Goal: Task Accomplishment & Management: Manage account settings

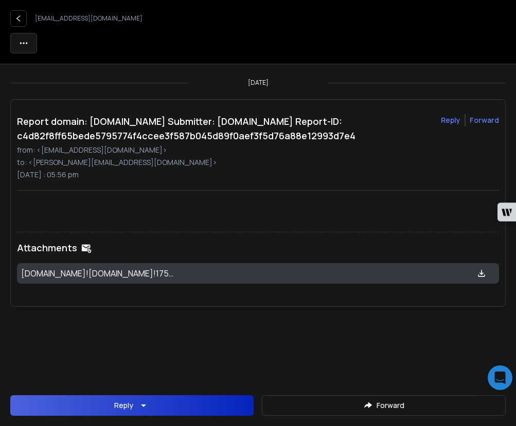
click at [30, 11] on div "[EMAIL_ADDRESS][DOMAIN_NAME]" at bounding box center [257, 18] width 495 height 16
click at [27, 16] on div "[EMAIL_ADDRESS][DOMAIN_NAME]" at bounding box center [257, 18] width 495 height 16
click at [14, 23] on button at bounding box center [18, 18] width 16 height 16
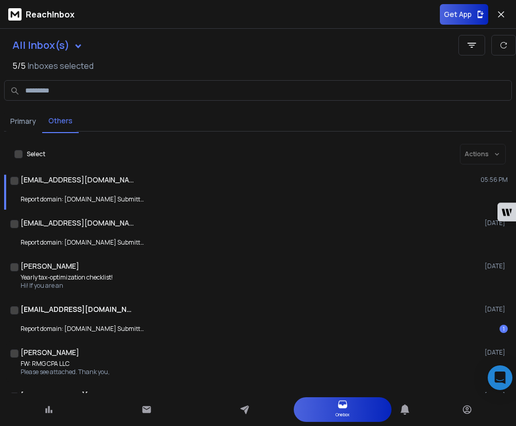
scroll to position [12, 0]
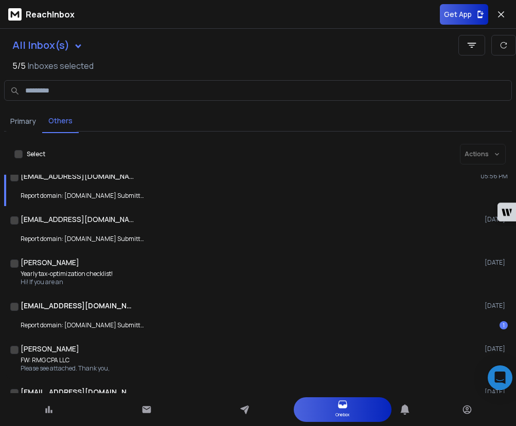
click at [50, 358] on p "FW: RMG CPA LLC" at bounding box center [65, 360] width 89 height 8
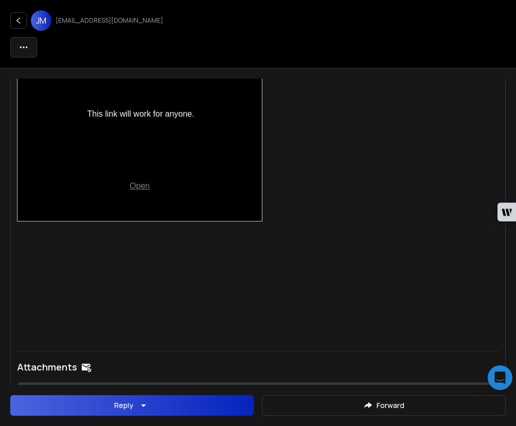
scroll to position [1224, 0]
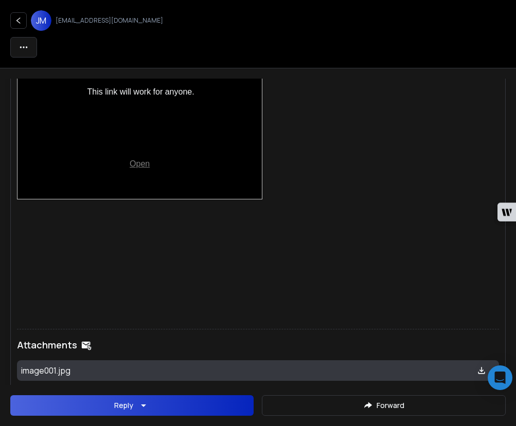
click at [130, 168] on link "Open" at bounding box center [140, 163] width 20 height 9
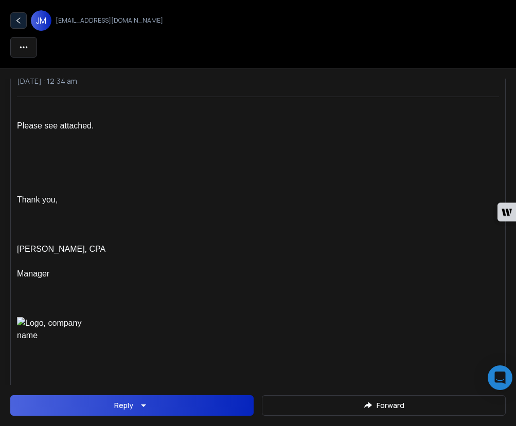
scroll to position [60, 0]
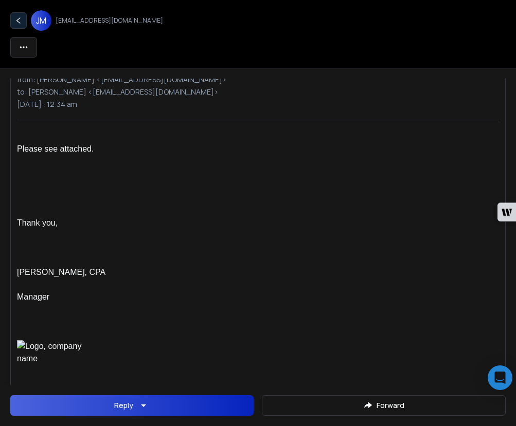
click at [20, 23] on icon at bounding box center [18, 20] width 8 height 8
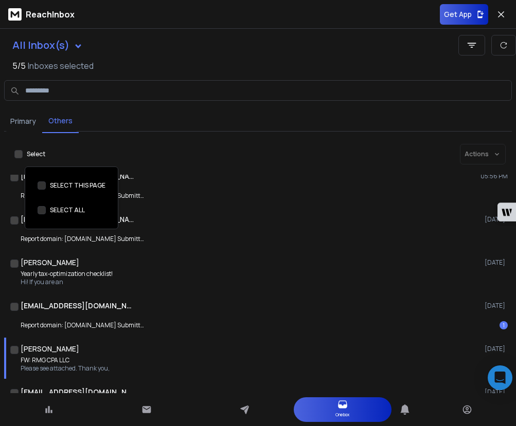
click at [20, 157] on button "SELECT THIS PAGE" at bounding box center [18, 154] width 8 height 8
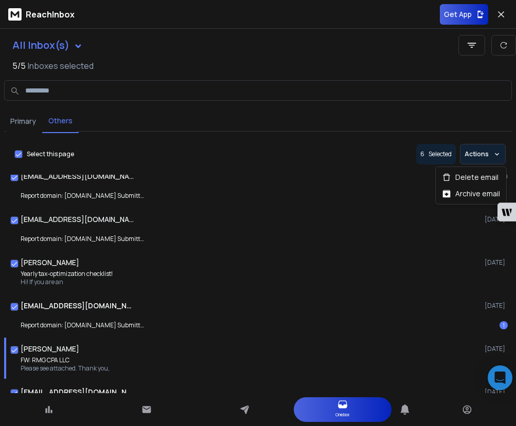
click at [478, 155] on p "Actions" at bounding box center [476, 154] width 24 height 8
click at [485, 178] on div "Delete email" at bounding box center [470, 177] width 57 height 10
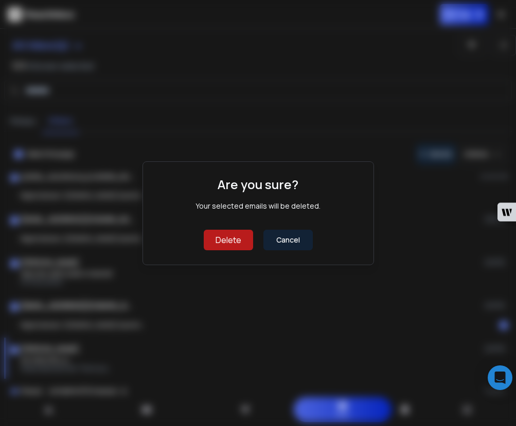
click at [227, 239] on button "Delete" at bounding box center [228, 240] width 49 height 21
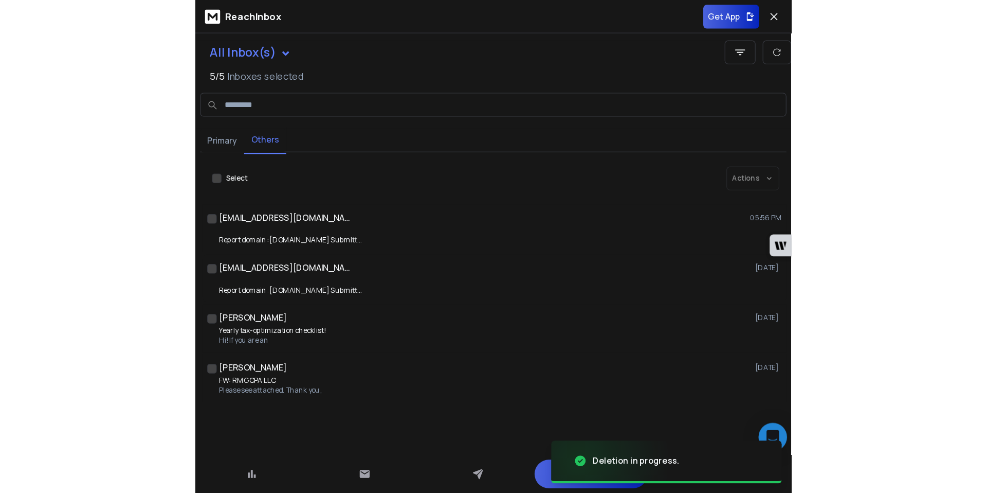
scroll to position [0, 0]
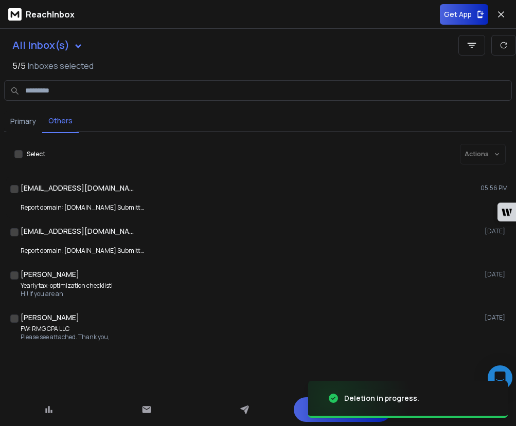
drag, startPoint x: 145, startPoint y: 227, endPoint x: 139, endPoint y: 214, distance: 14.3
click at [140, 215] on div "[EMAIL_ADDRESS][DOMAIN_NAME] 05:56 PM Report domain: [DOMAIN_NAME] Submitter: […" at bounding box center [257, 295] width 507 height 241
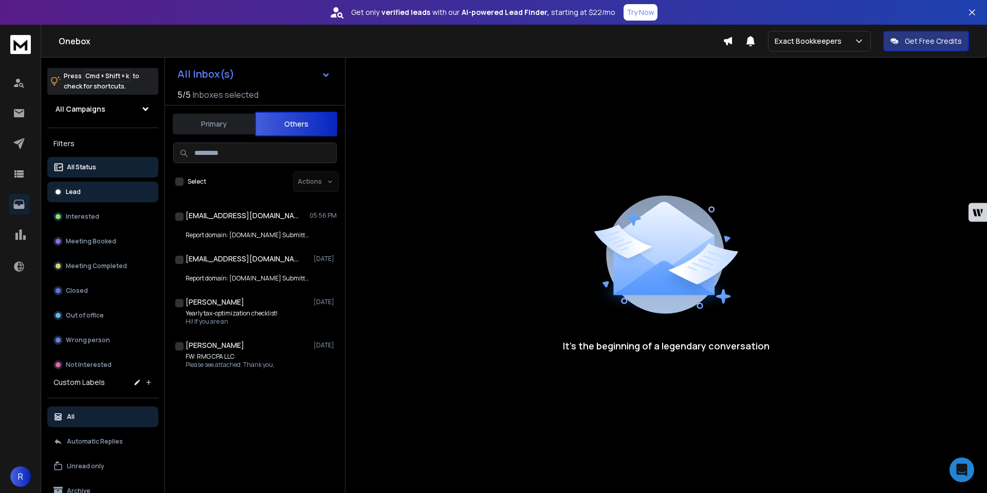
click at [99, 188] on button "Lead" at bounding box center [102, 191] width 111 height 21
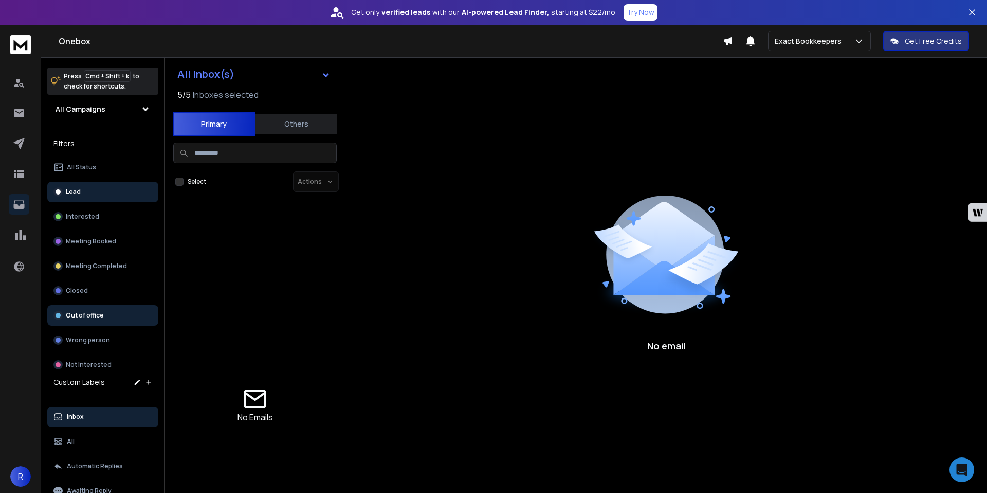
click at [97, 307] on button "Out of office" at bounding box center [102, 315] width 111 height 21
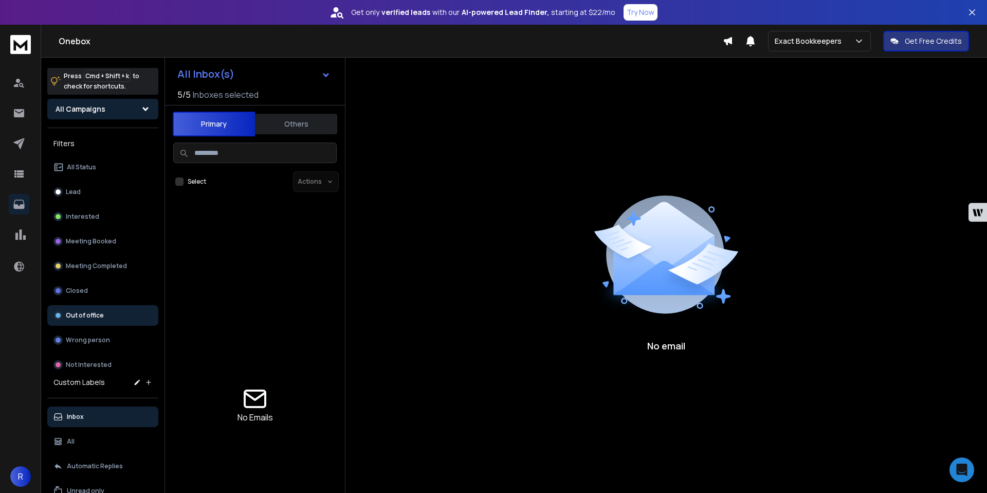
click at [84, 107] on h1 "All Campaigns" at bounding box center [81, 109] width 50 height 10
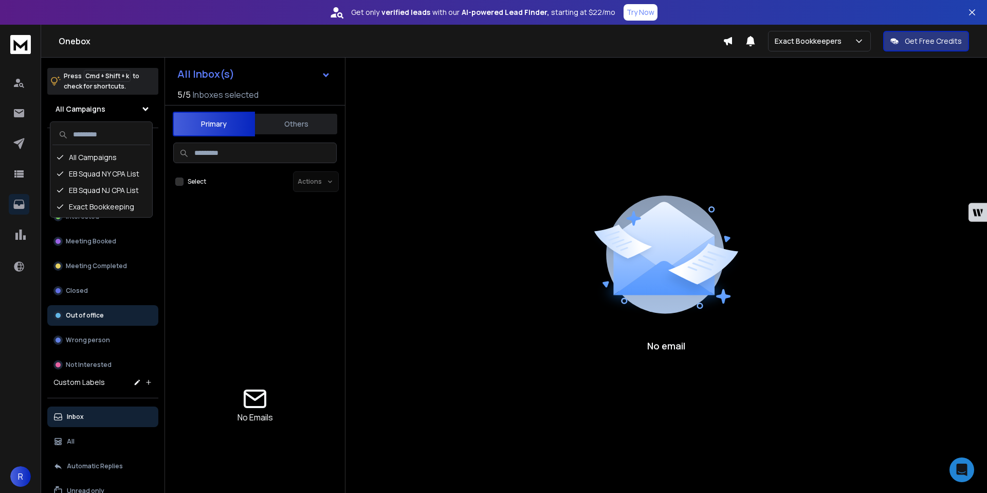
drag, startPoint x: 270, startPoint y: 241, endPoint x: 234, endPoint y: 214, distance: 44.8
click at [270, 240] on div "No Emails" at bounding box center [255, 384] width 172 height 365
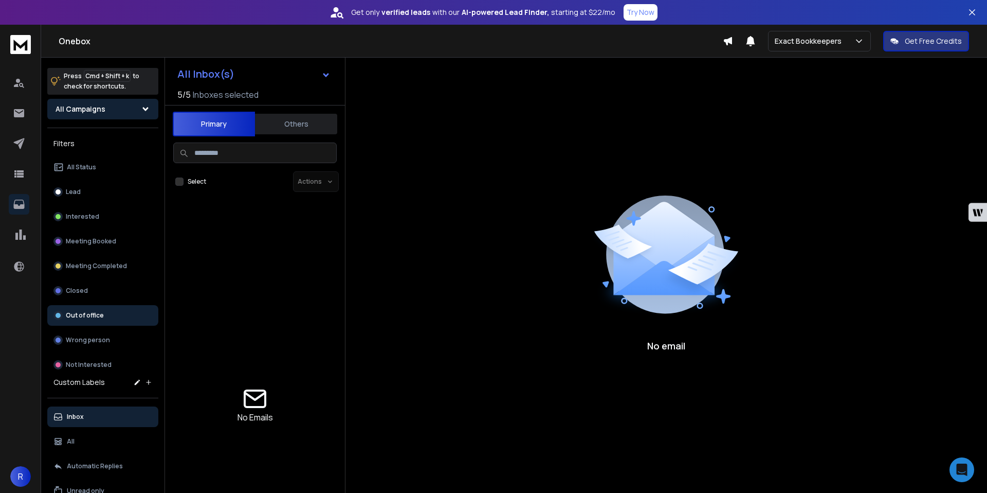
click at [115, 104] on button "All Campaigns" at bounding box center [102, 109] width 111 height 21
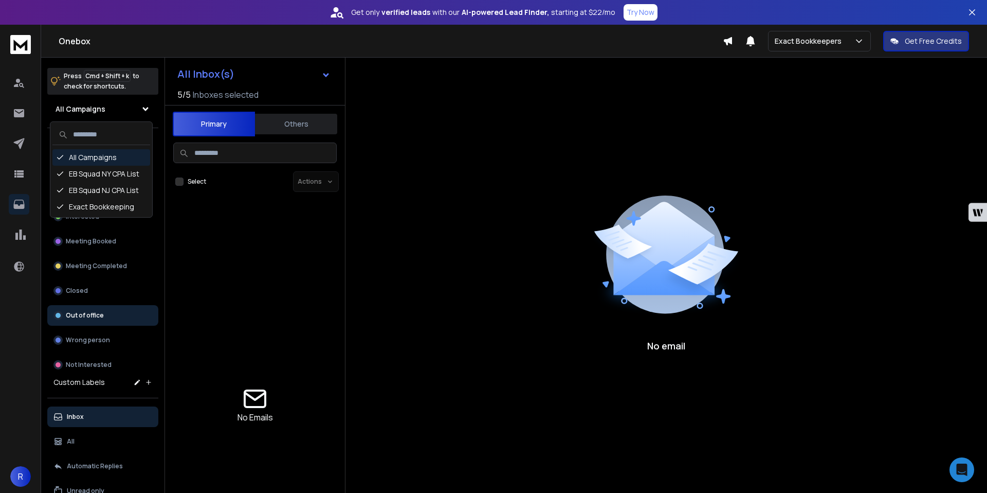
click at [103, 156] on div "All Campaigns" at bounding box center [101, 157] width 98 height 16
click at [118, 175] on div "EB Squad NY CPA List" at bounding box center [101, 174] width 98 height 16
click at [93, 316] on p "Out of office" at bounding box center [85, 315] width 38 height 8
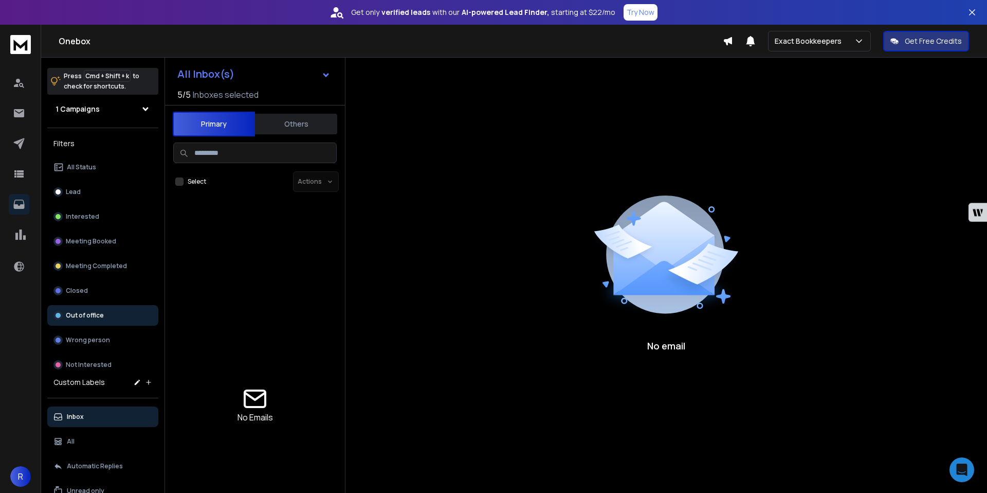
click at [307, 121] on button "Others" at bounding box center [296, 124] width 82 height 23
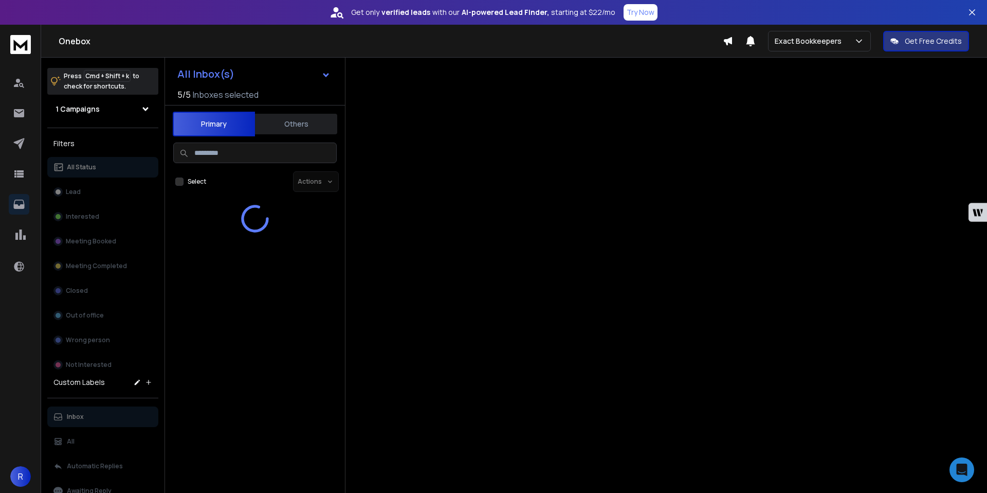
click at [220, 122] on button "Primary" at bounding box center [214, 124] width 82 height 25
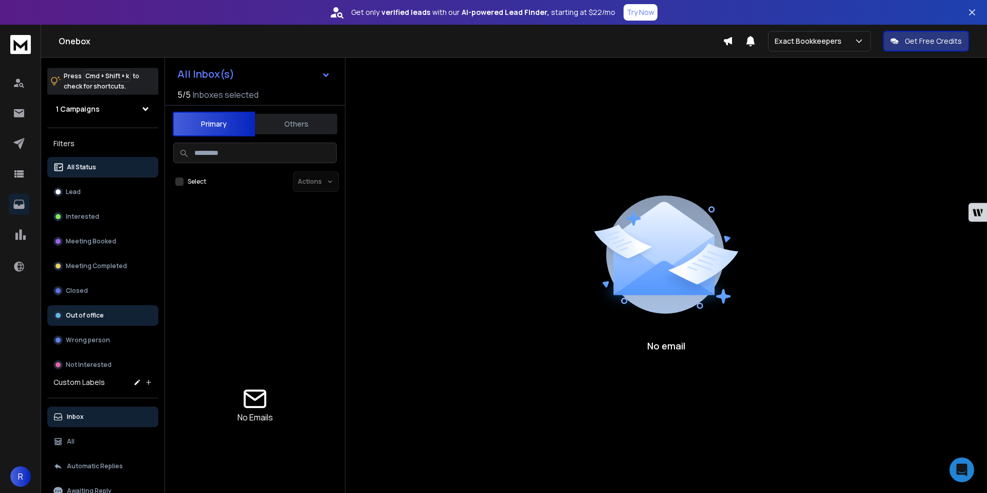
click at [83, 311] on p "Out of office" at bounding box center [85, 315] width 38 height 8
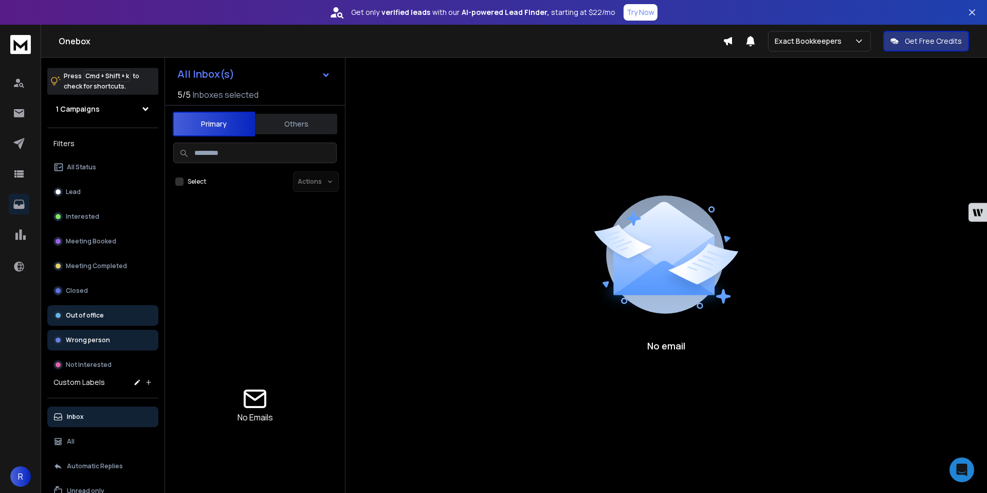
click at [95, 343] on p "Wrong person" at bounding box center [88, 340] width 44 height 8
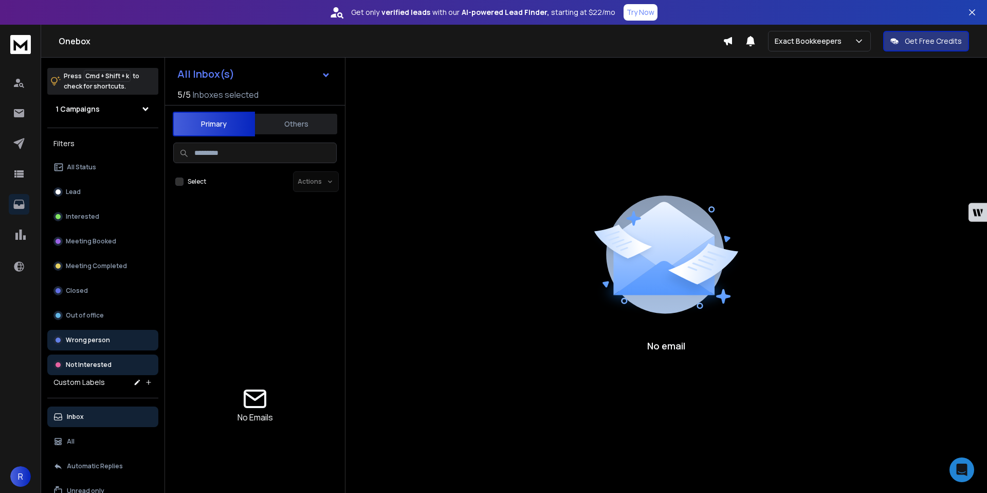
click at [88, 370] on button "Not Interested" at bounding box center [102, 364] width 111 height 21
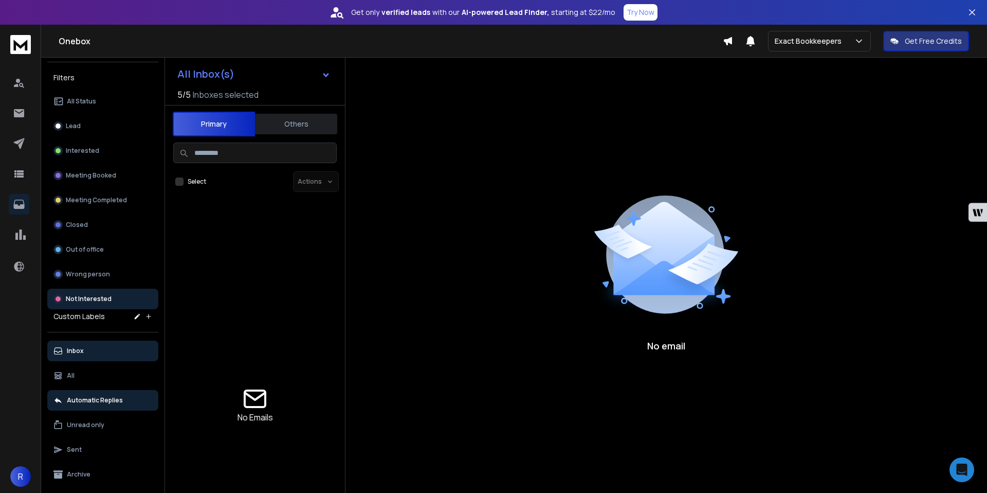
click at [80, 396] on p "Automatic Replies" at bounding box center [95, 400] width 56 height 8
click at [84, 421] on p "Unread only" at bounding box center [86, 425] width 38 height 8
drag, startPoint x: 96, startPoint y: 374, endPoint x: 95, endPoint y: 389, distance: 14.9
click at [95, 387] on div "Inbox All Automatic Replies Unread only Sent Archive" at bounding box center [102, 424] width 111 height 169
click at [95, 396] on p "Automatic Replies" at bounding box center [95, 400] width 56 height 8
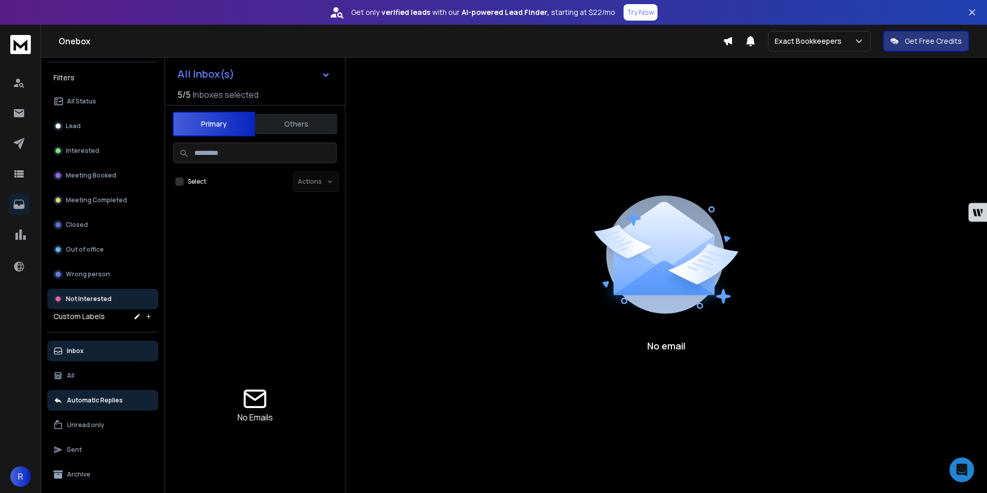
click at [93, 343] on button "Inbox" at bounding box center [102, 350] width 111 height 21
click at [103, 245] on button "Out of office" at bounding box center [102, 249] width 111 height 21
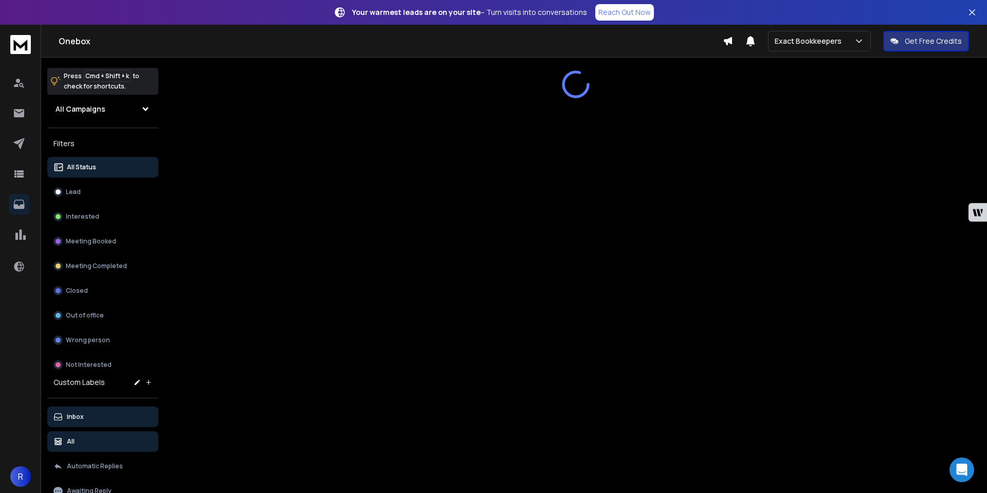
click at [89, 441] on button "All" at bounding box center [102, 441] width 111 height 21
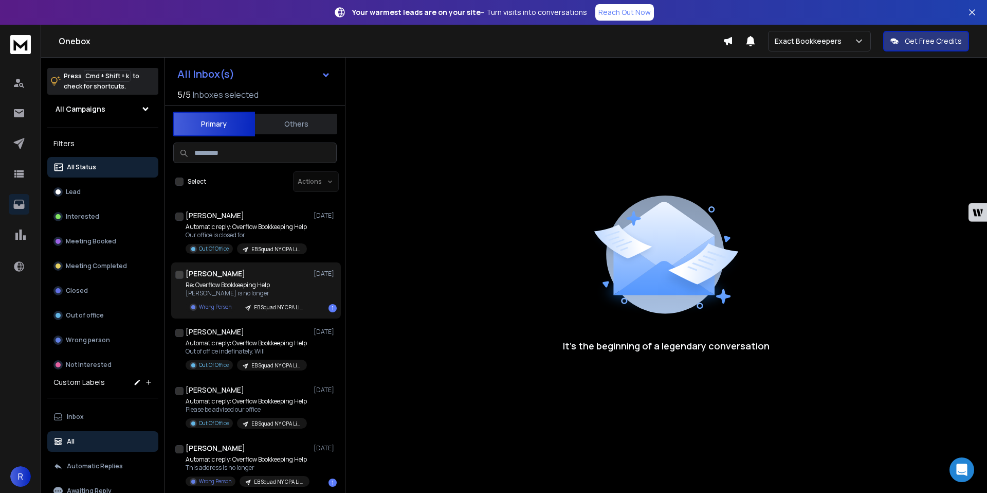
click at [277, 291] on p "[PERSON_NAME] is no longer" at bounding box center [247, 293] width 123 height 8
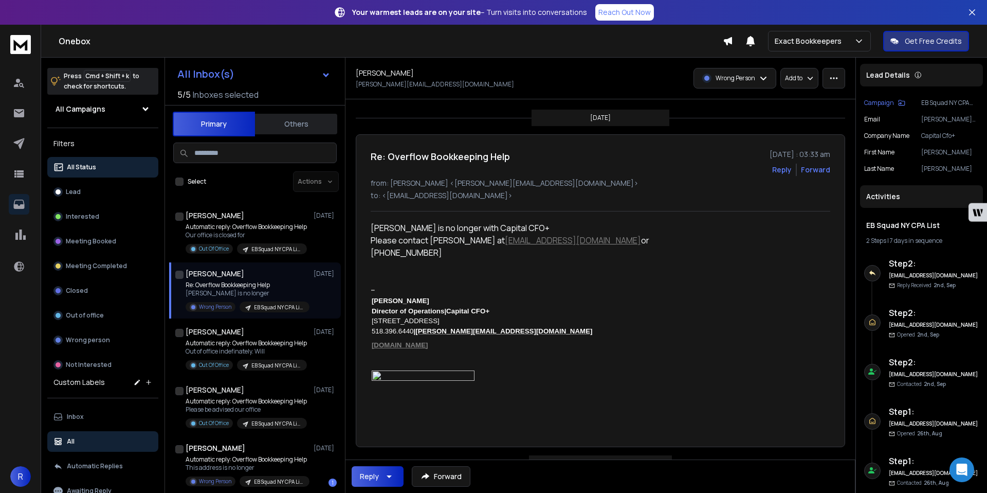
click at [457, 266] on div "Maggie Conway is no longer with Capital CFO+ Please contact Liz Chipman at liz@…" at bounding box center [525, 327] width 308 height 210
click at [579, 306] on p "Director of Operations | Capital CFO+" at bounding box center [521, 311] width 299 height 10
click at [623, 296] on p "Maggie Conway" at bounding box center [521, 301] width 299 height 10
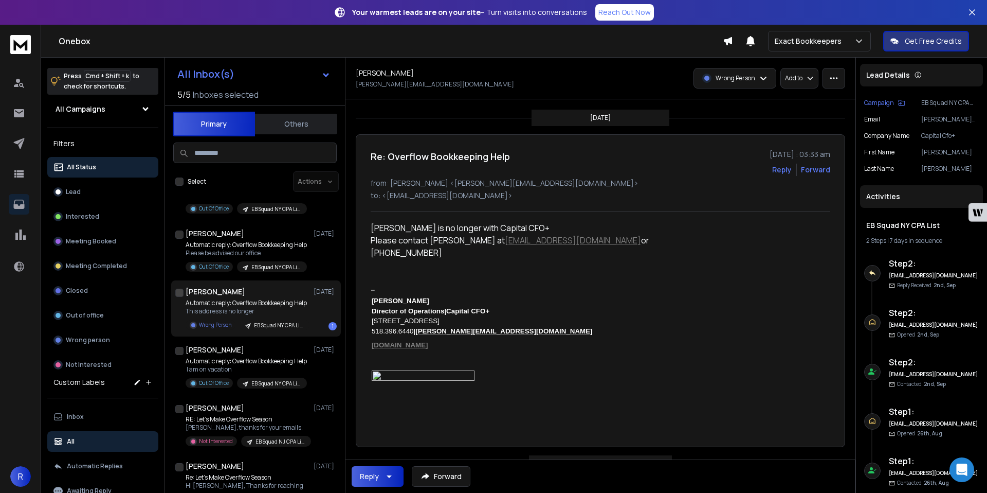
click at [249, 315] on div "Automatic reply: Overflow Bookkeeping Help This address is no longer Wrong Pers…" at bounding box center [248, 314] width 124 height 31
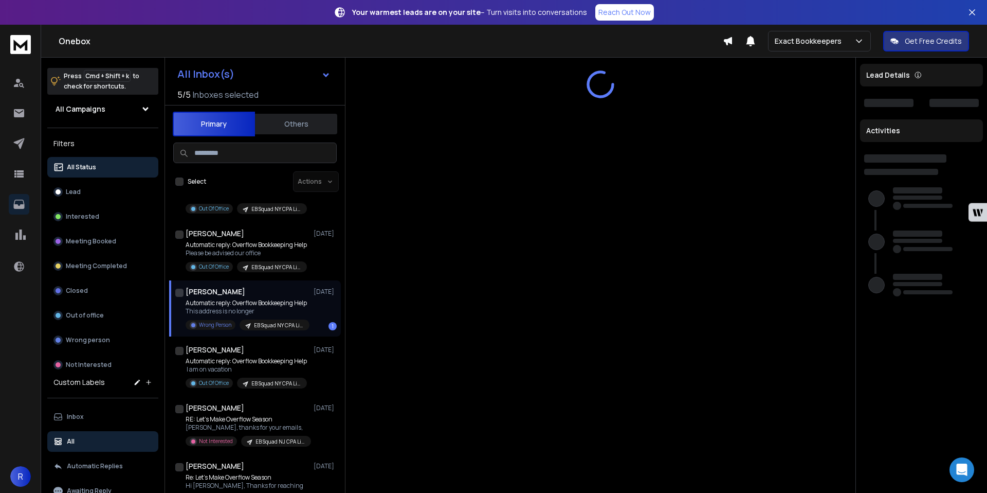
scroll to position [154, 0]
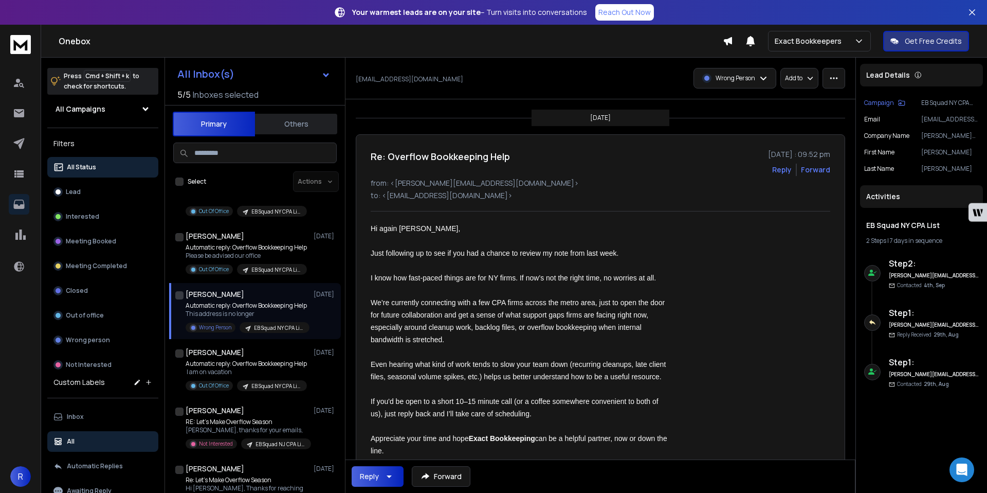
click at [209, 302] on p "Automatic reply: Overflow Bookkeeping Help" at bounding box center [247, 305] width 123 height 8
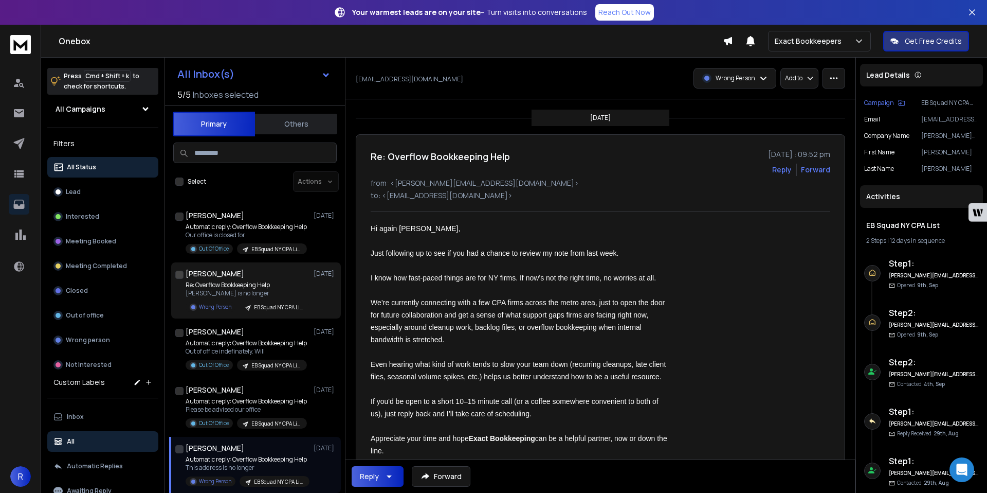
click at [241, 291] on p "Maggie Conway is no longer" at bounding box center [247, 293] width 123 height 8
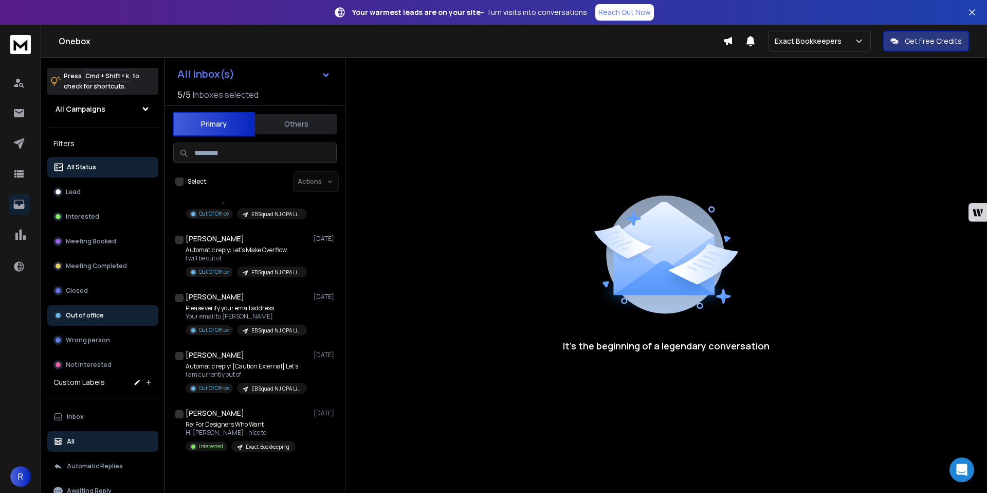
scroll to position [1, 0]
click at [98, 313] on p "Out of office" at bounding box center [85, 315] width 38 height 8
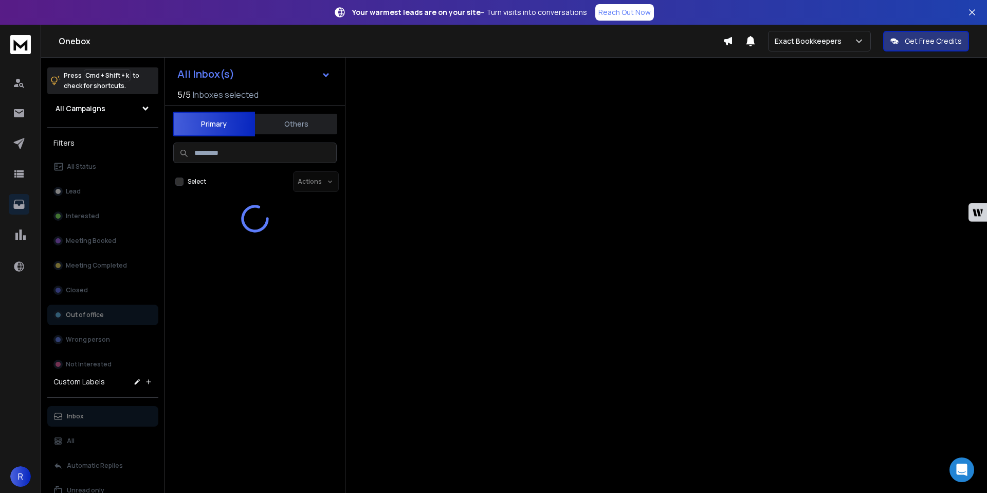
scroll to position [0, 0]
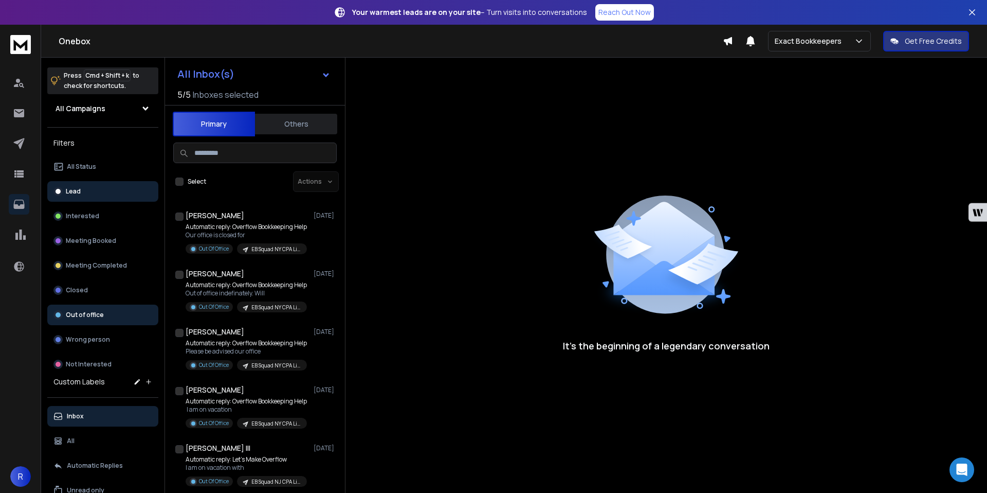
click at [97, 183] on button "Lead" at bounding box center [102, 191] width 111 height 21
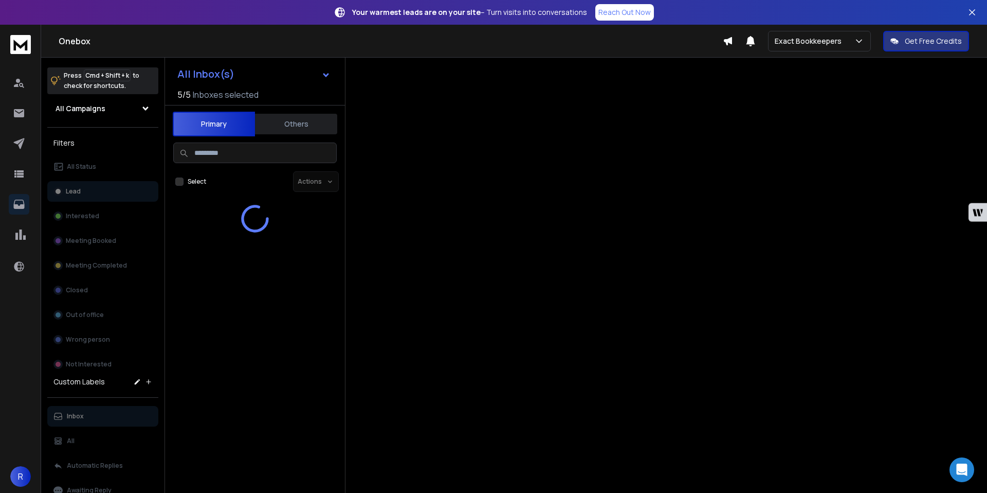
click at [97, 171] on div "All Status Lead Interested Meeting Booked Meeting Completed Closed Out of offic…" at bounding box center [102, 265] width 111 height 218
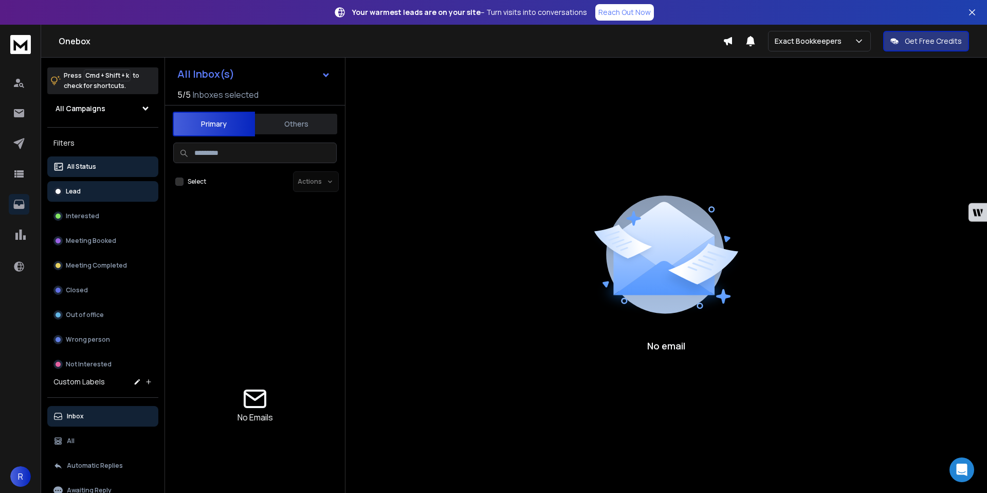
click at [97, 170] on button "All Status" at bounding box center [102, 166] width 111 height 21
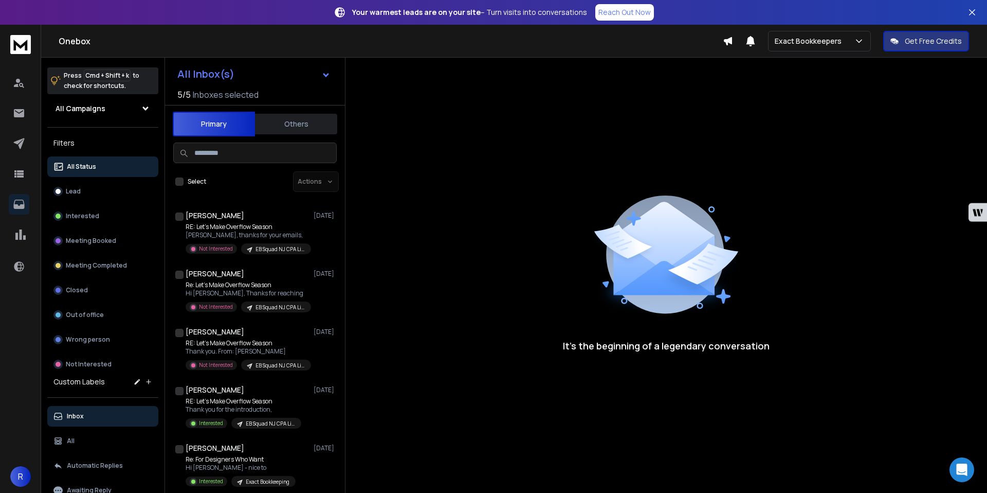
click at [69, 166] on p "All Status" at bounding box center [81, 166] width 29 height 8
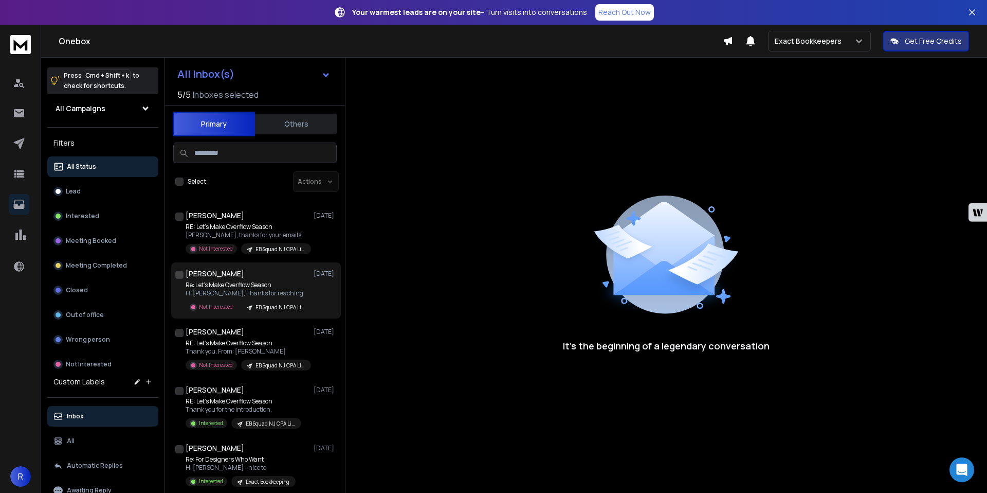
scroll to position [35, 0]
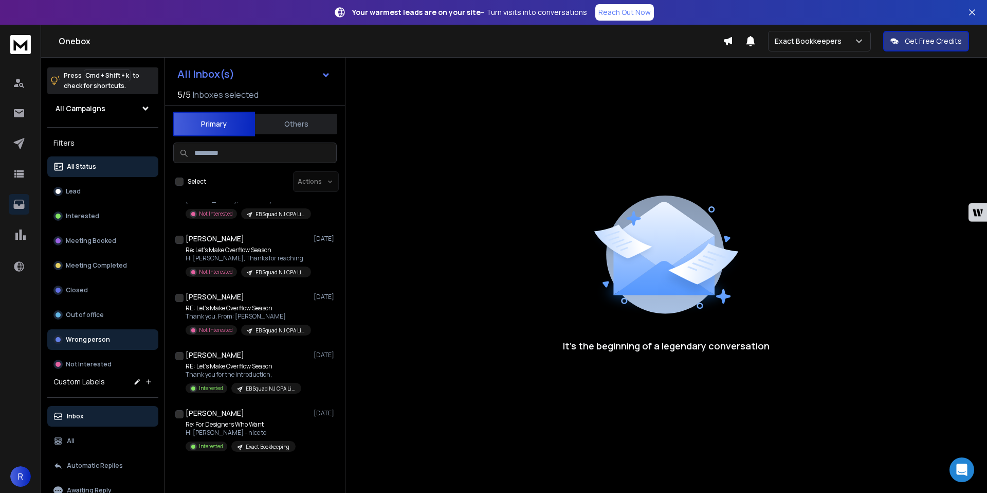
click at [86, 342] on p "Wrong person" at bounding box center [88, 339] width 44 height 8
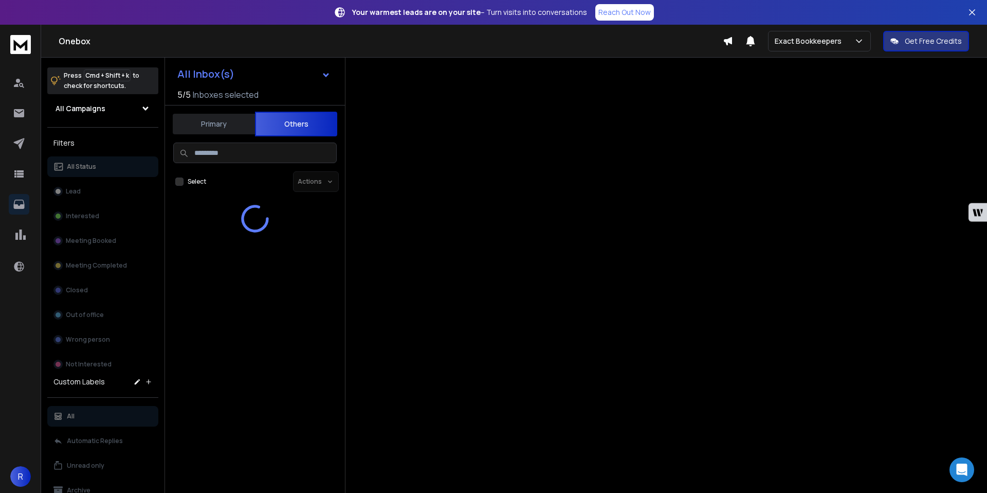
click at [286, 129] on button "Others" at bounding box center [296, 124] width 82 height 25
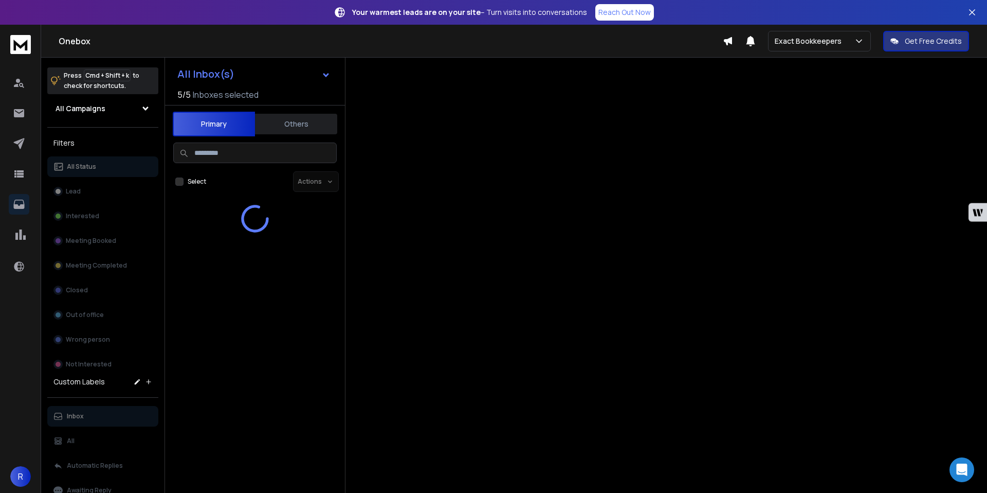
click at [226, 128] on button "Primary" at bounding box center [214, 124] width 82 height 25
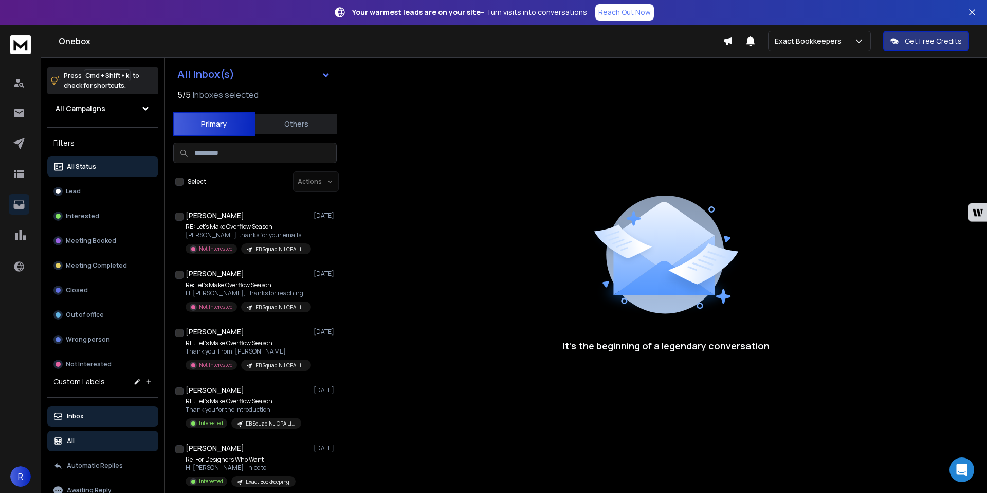
click at [93, 443] on button "All" at bounding box center [102, 440] width 111 height 21
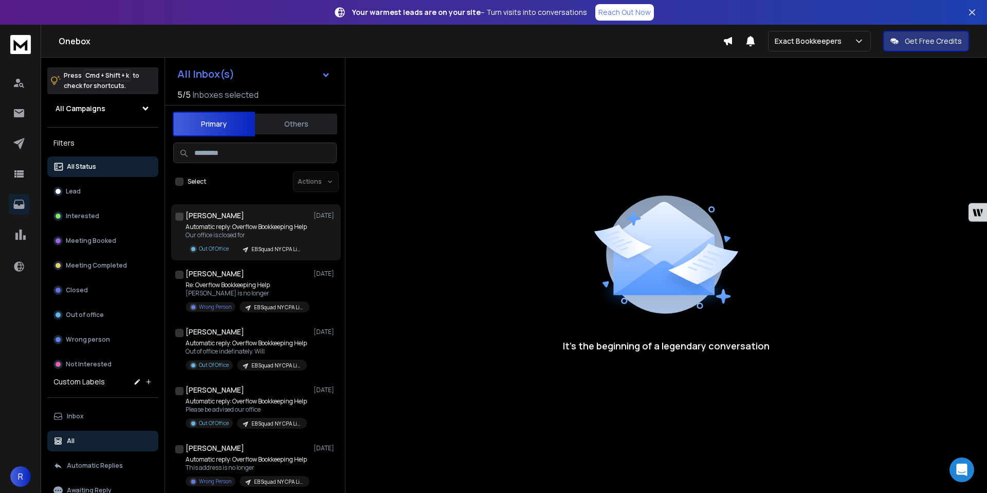
click at [245, 233] on p "Our office is closed for" at bounding box center [246, 235] width 121 height 8
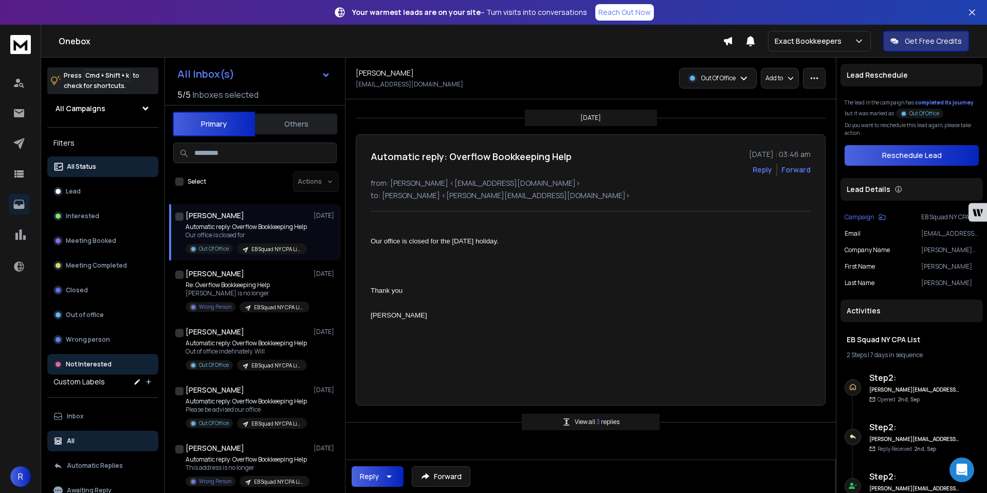
drag, startPoint x: 240, startPoint y: 266, endPoint x: 47, endPoint y: 368, distance: 218.5
click at [239, 267] on div "Maggie Conway 02 Sep Re: Overflow Bookkeeping Help Maggie Conway is no longer W…" at bounding box center [256, 290] width 170 height 56
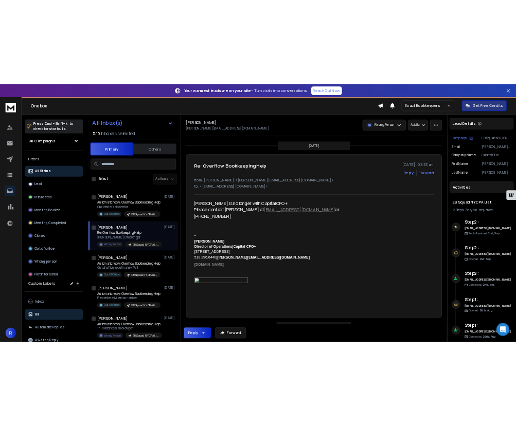
scroll to position [72, 0]
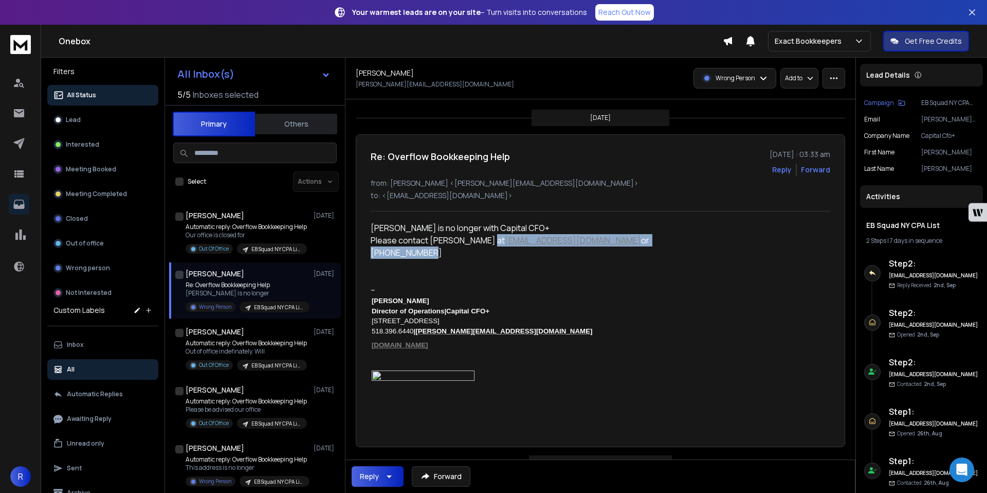
copy div "liz@capitalcfollc.com or 518-281-2676"
drag, startPoint x: 637, startPoint y: 243, endPoint x: 484, endPoint y: 243, distance: 152.7
click at [484, 243] on div "Please contact Liz Chipman at liz@capitalcfollc.com or 518-281-2676" at bounding box center [521, 246] width 300 height 25
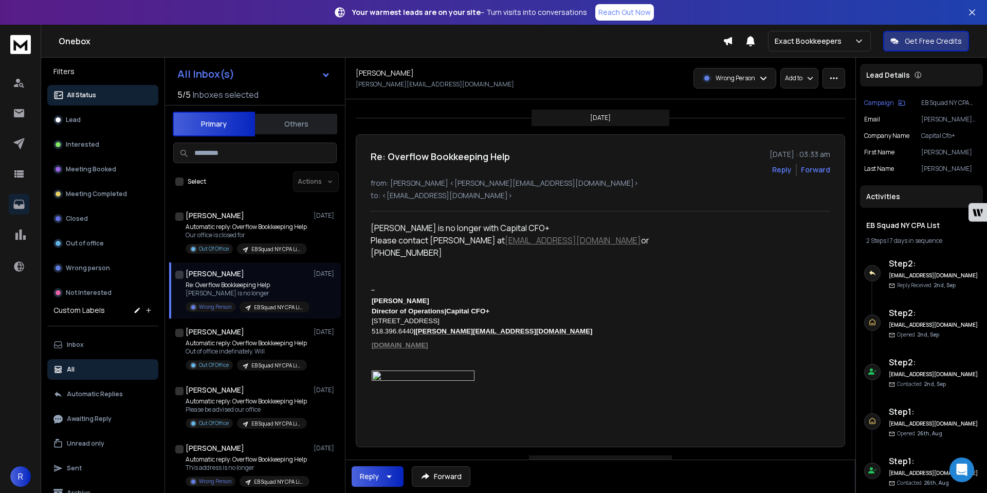
click at [548, 262] on div "Maggie Conway is no longer with Capital CFO+ Please contact Liz Chipman at liz@…" at bounding box center [525, 327] width 308 height 210
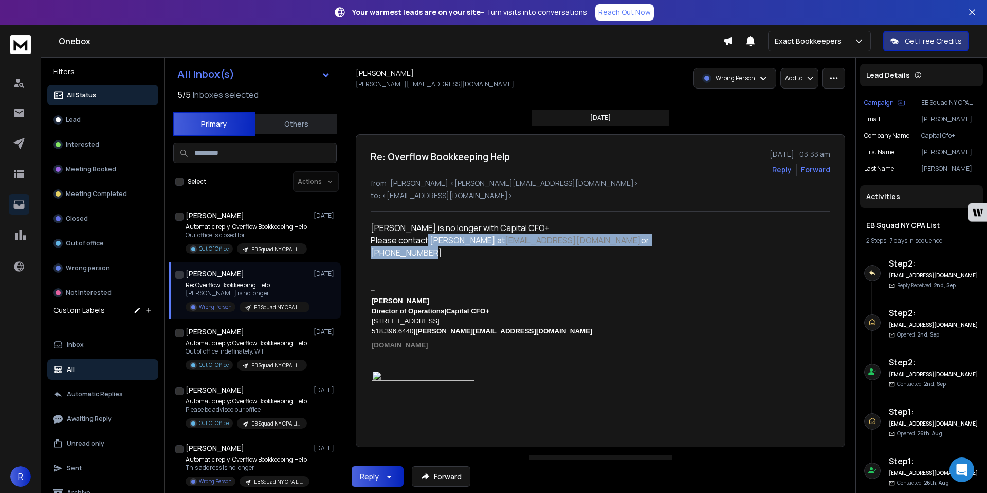
copy div "Liz Chipman at liz@capitalcfollc.com or 518-281-2676"
drag, startPoint x: 428, startPoint y: 242, endPoint x: 635, endPoint y: 243, distance: 206.7
click at [635, 243] on div "Please contact Liz Chipman at liz@capitalcfollc.com or 518-281-2676" at bounding box center [521, 246] width 300 height 25
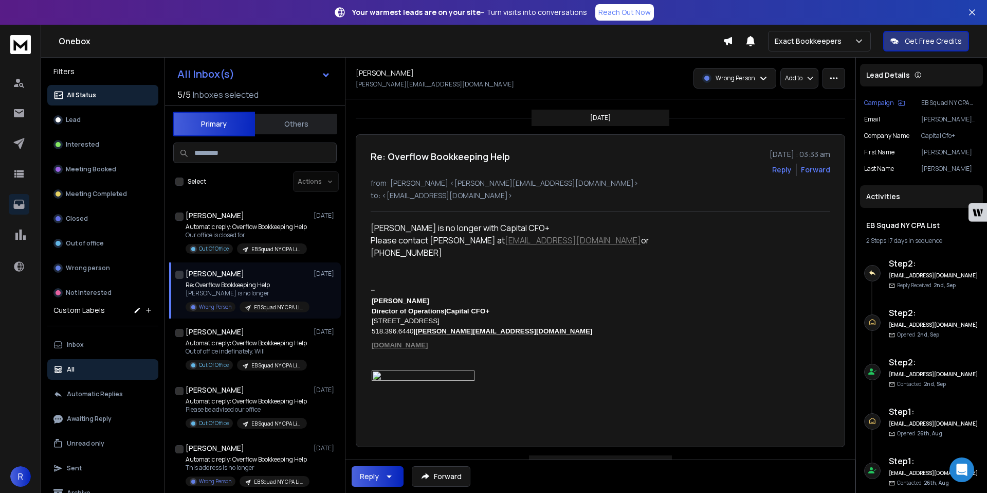
click at [635, 261] on div "Maggie Conway is no longer with Capital CFO+ Please contact Liz Chipman at liz@…" at bounding box center [525, 327] width 308 height 210
click at [16, 140] on icon at bounding box center [19, 143] width 12 height 12
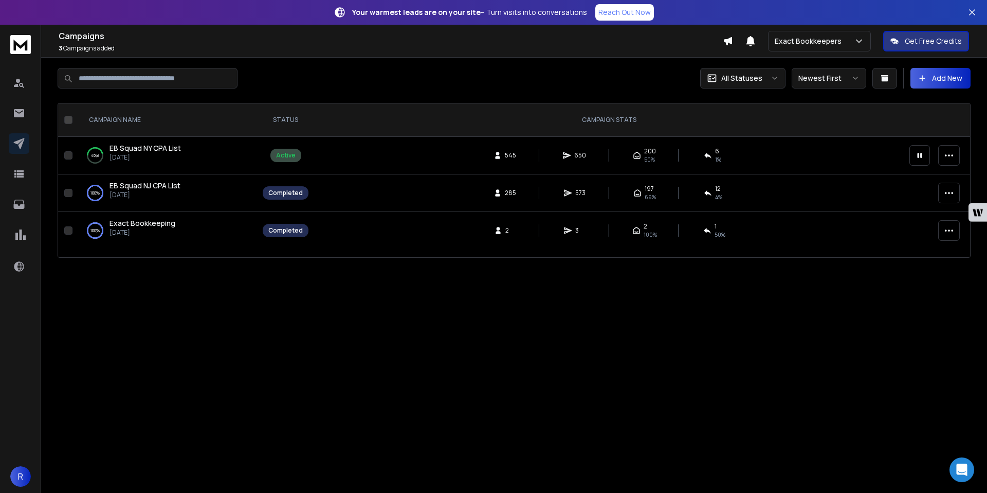
click at [280, 119] on th "STATUS" at bounding box center [286, 119] width 58 height 33
click at [121, 153] on p "25 days ago" at bounding box center [145, 157] width 71 height 8
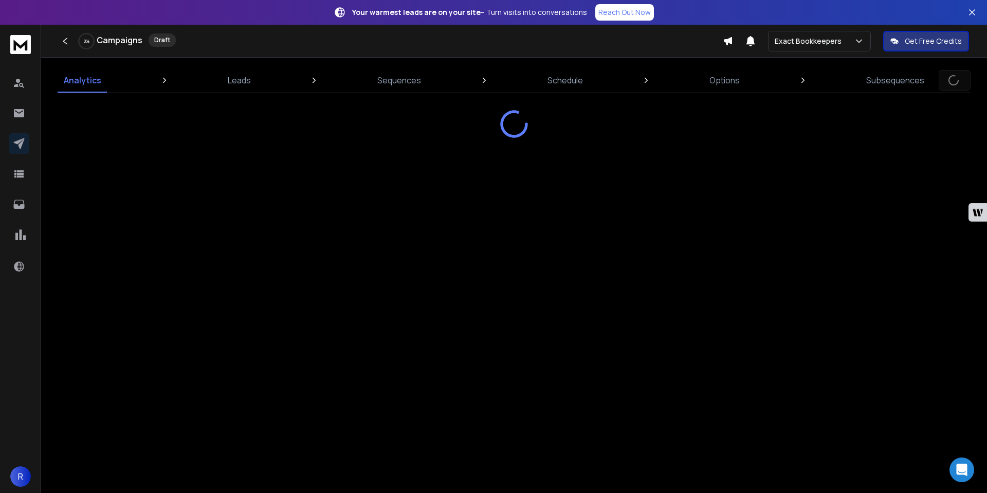
click at [262, 76] on div "Analytics Leads Sequences Schedule Options Subsequences" at bounding box center [494, 80] width 873 height 25
click at [251, 83] on link "Leads" at bounding box center [239, 80] width 35 height 25
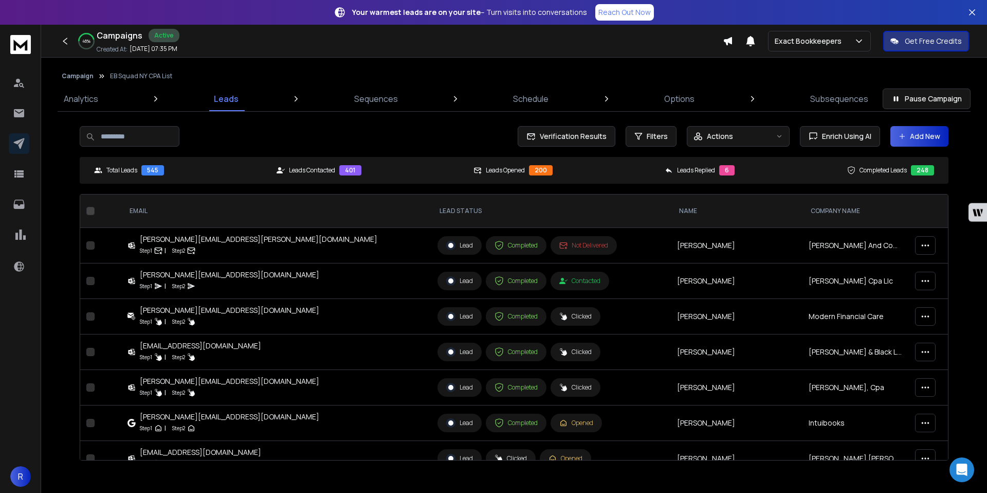
click at [929, 142] on button "Add New" at bounding box center [919, 136] width 58 height 21
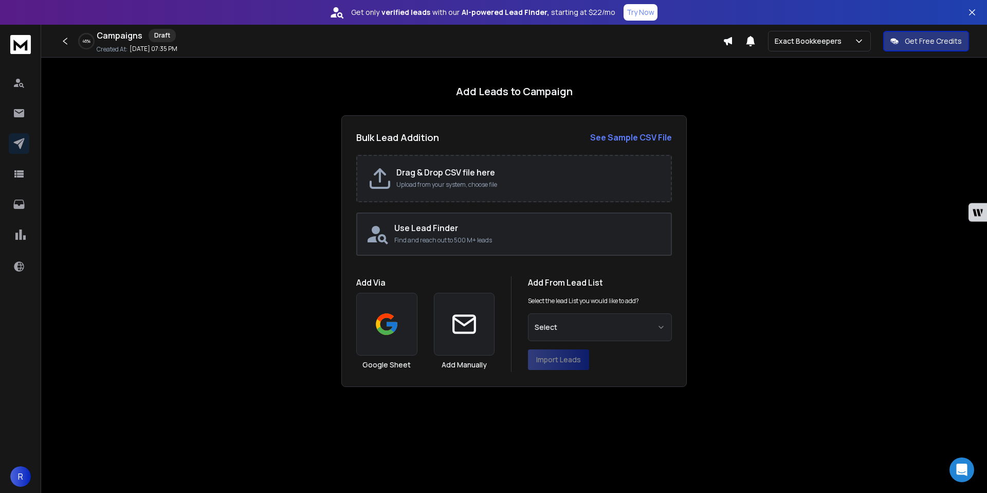
click at [774, 147] on div "Add Leads to Campaign Bulk Lead Addition See Sample CSV File Drag & Drop CSV fi…" at bounding box center [514, 235] width 526 height 302
click at [19, 139] on icon at bounding box center [19, 143] width 12 height 12
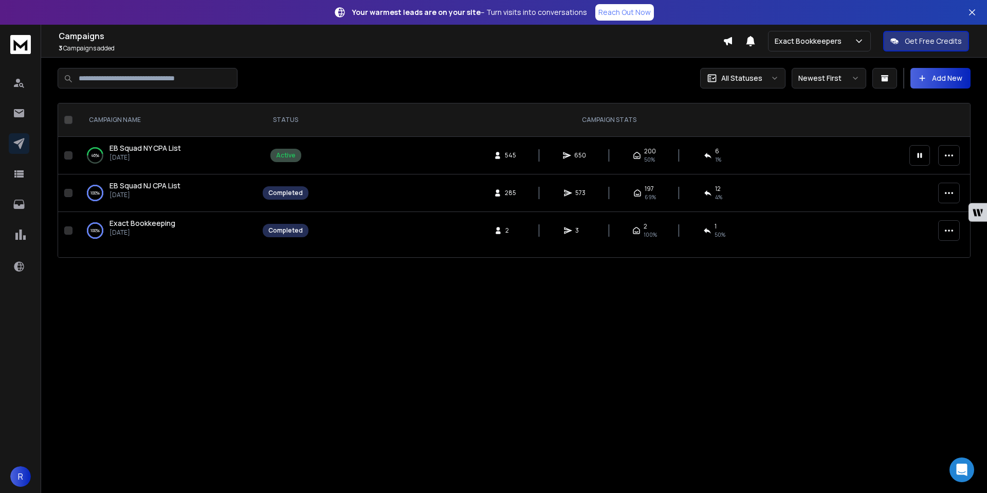
click at [132, 148] on span "EB Squad NY CPA List" at bounding box center [145, 148] width 71 height 10
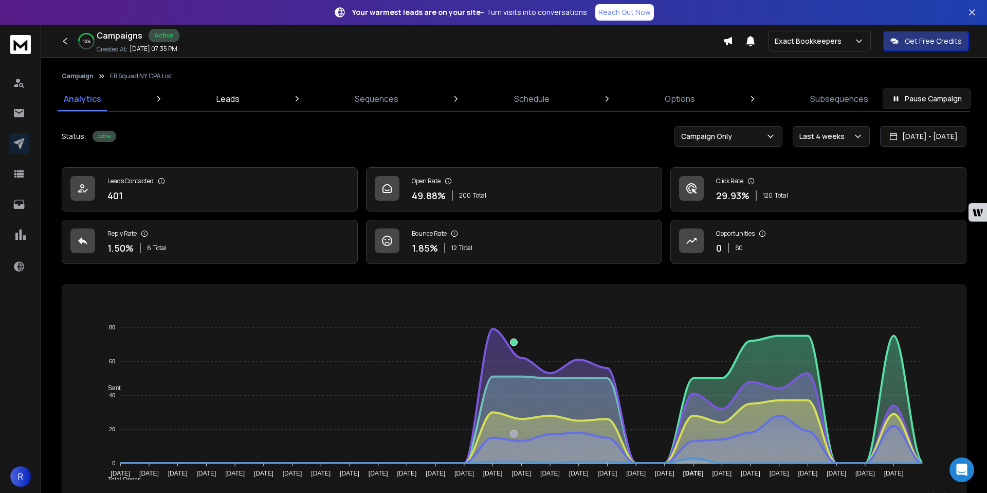
click at [224, 101] on p "Leads" at bounding box center [227, 99] width 23 height 12
